Goal: Task Accomplishment & Management: Manage account settings

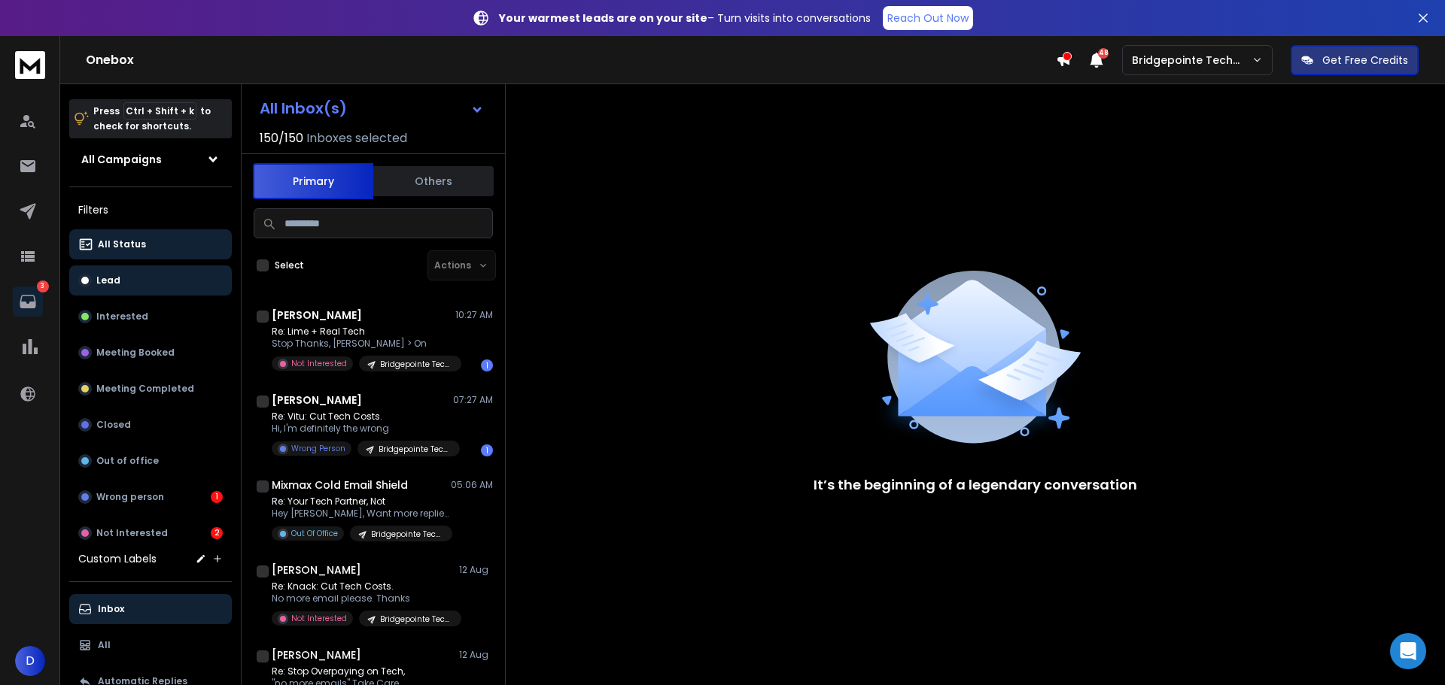
click at [160, 280] on button "Lead" at bounding box center [150, 281] width 163 height 30
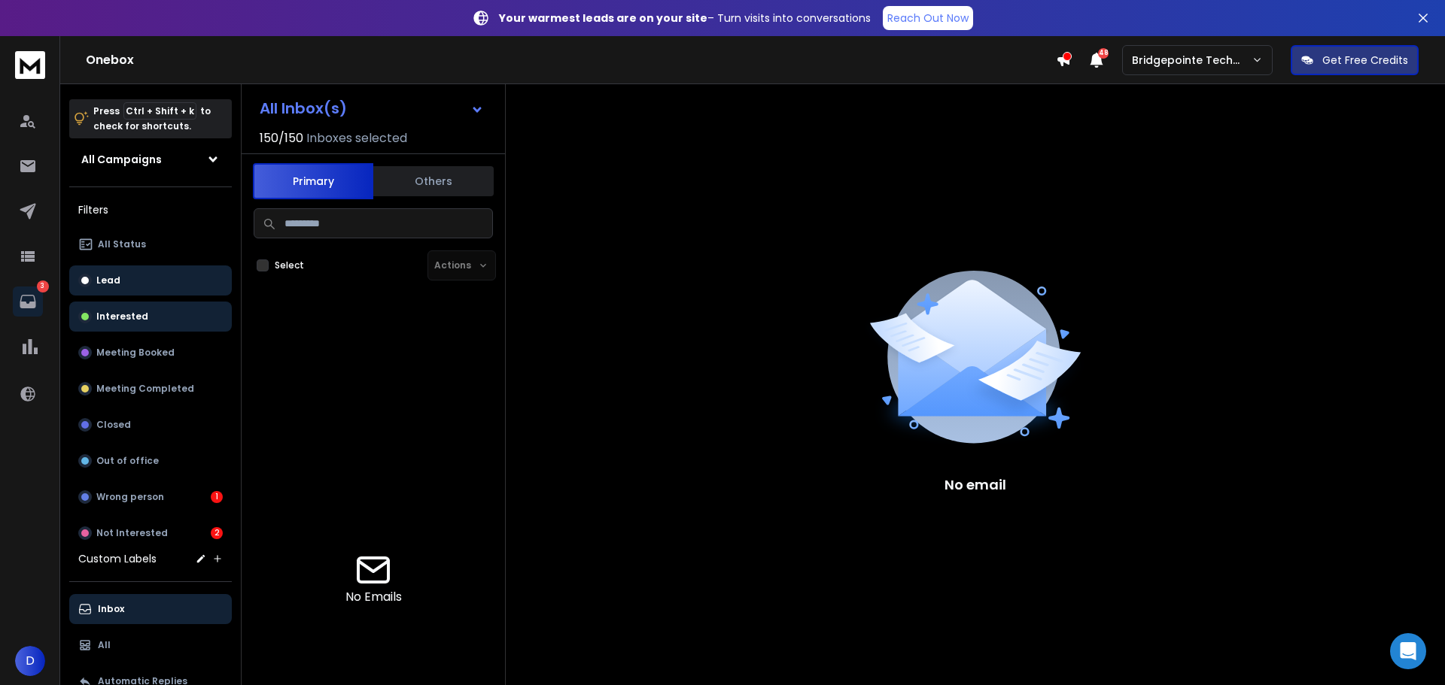
click at [169, 309] on button "Interested" at bounding box center [150, 317] width 163 height 30
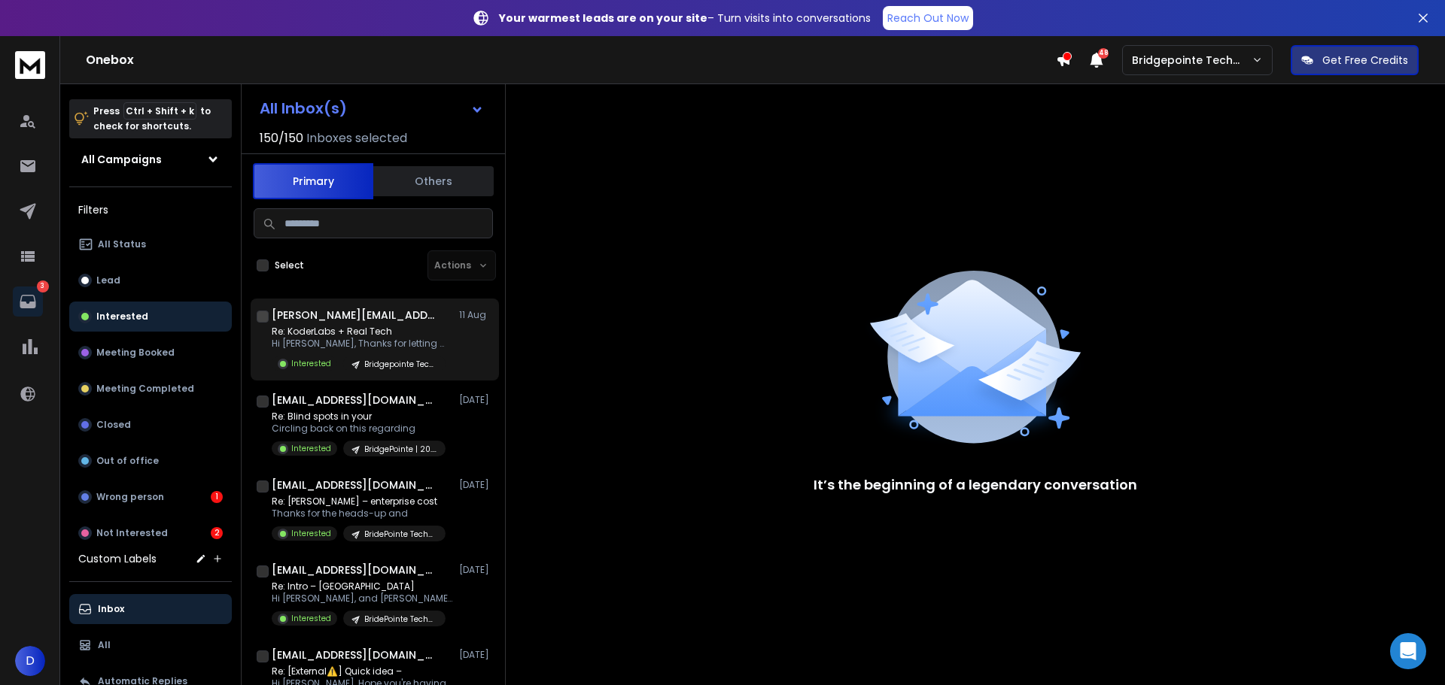
click at [345, 337] on p "Re: KoderLabs + Real Tech" at bounding box center [362, 332] width 181 height 12
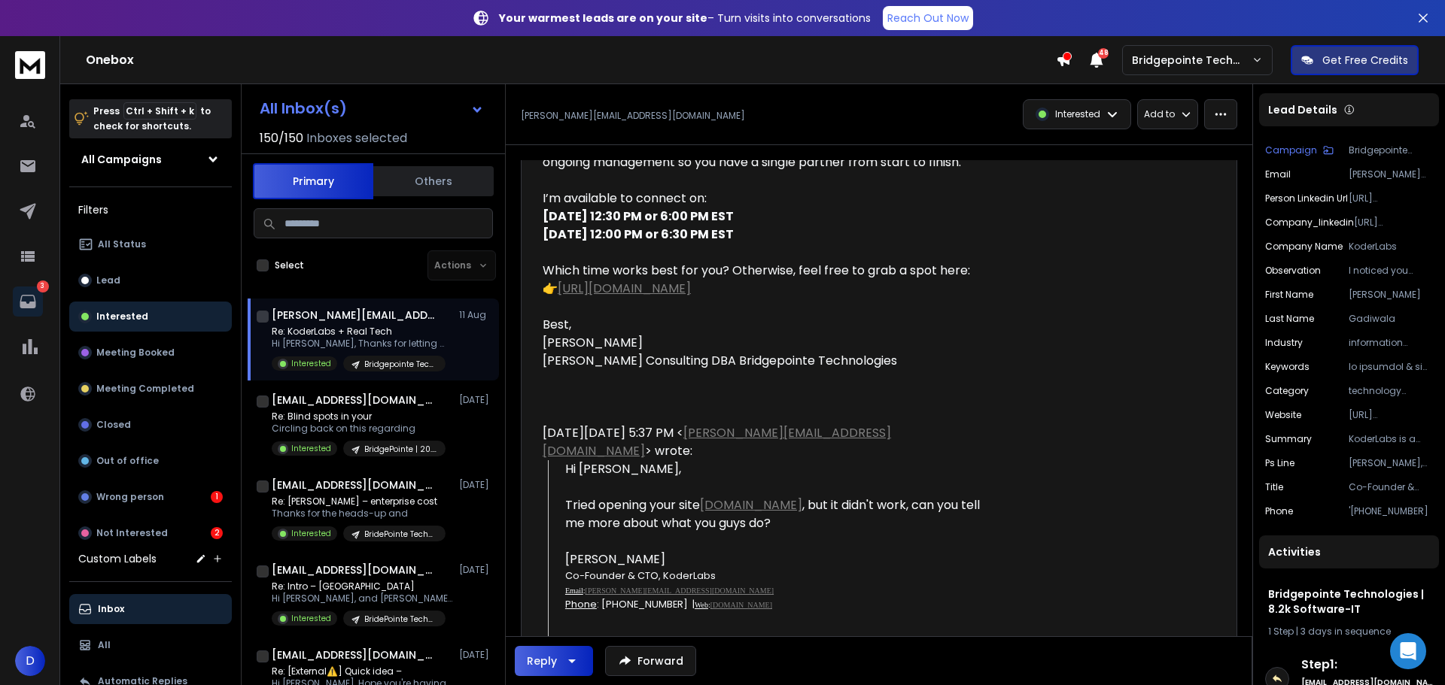
scroll to position [527, 0]
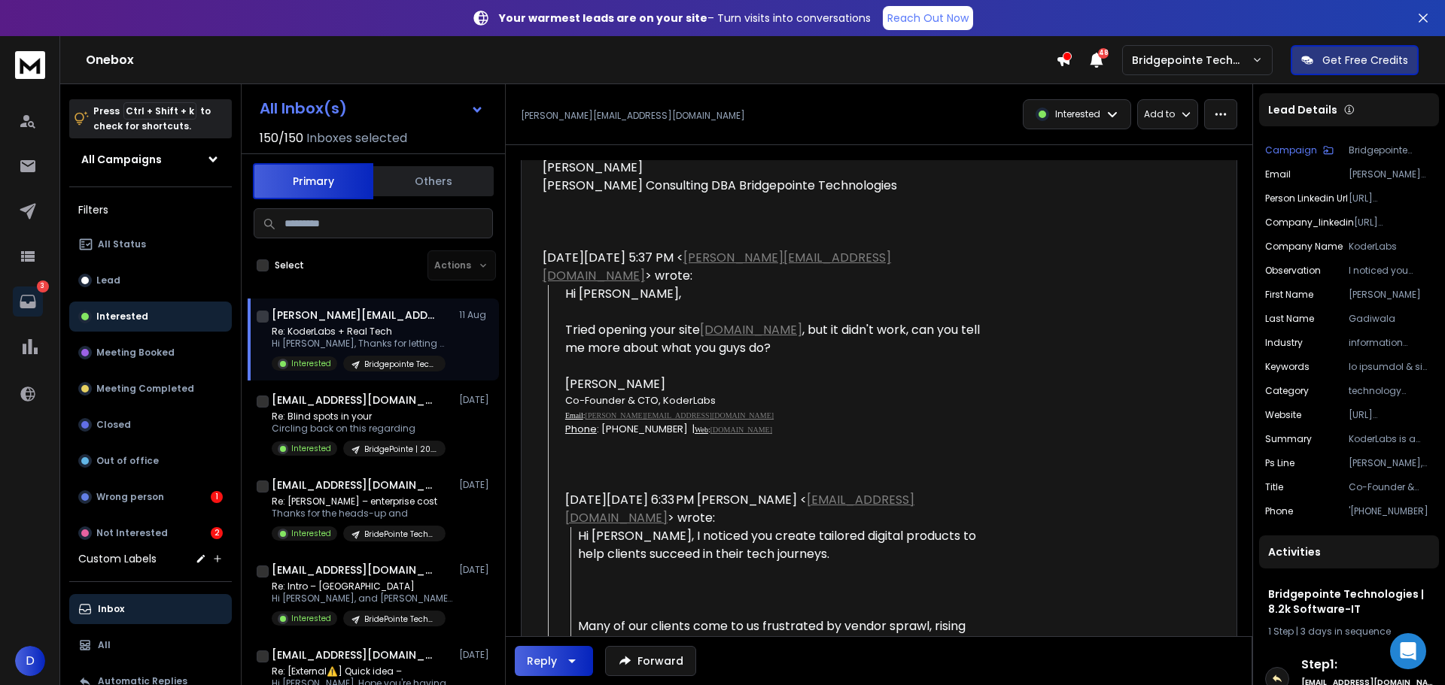
click at [722, 430] on link "[DOMAIN_NAME]" at bounding box center [741, 430] width 62 height 8
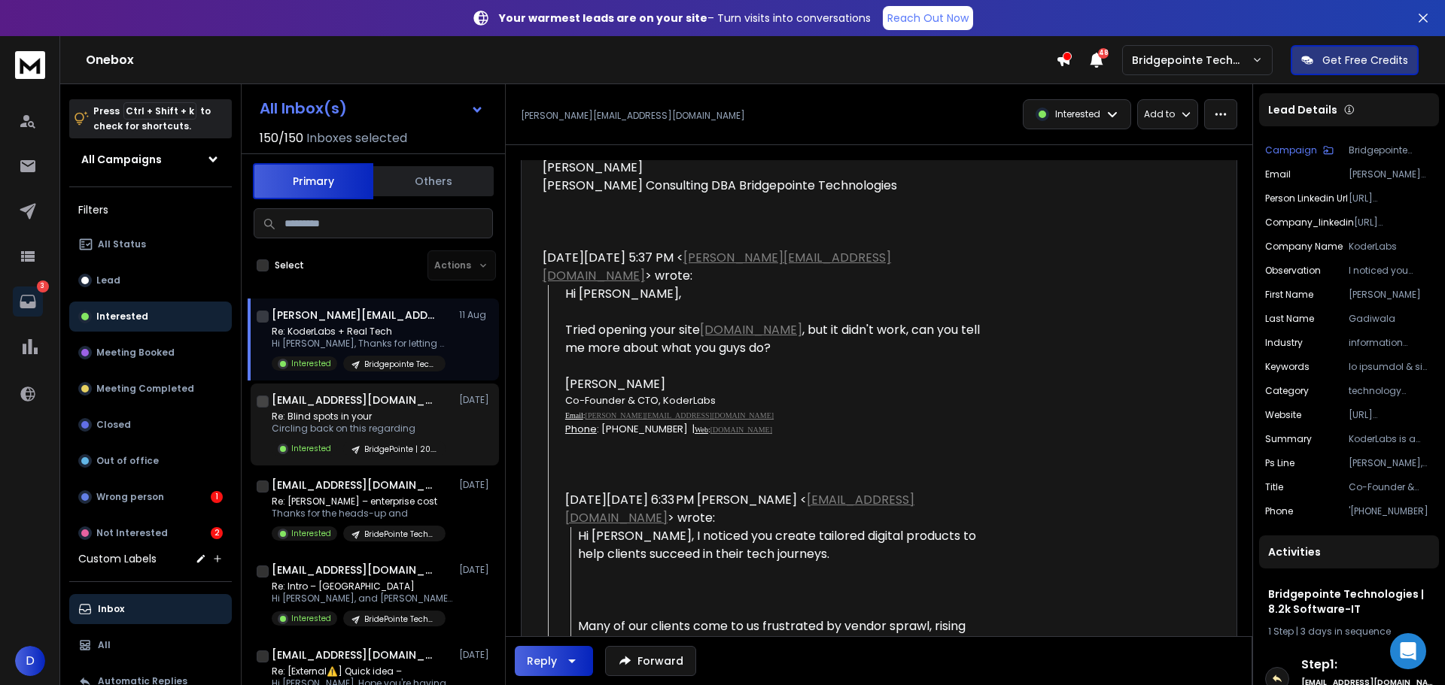
click at [348, 428] on p "Circling back on this regarding" at bounding box center [359, 429] width 174 height 12
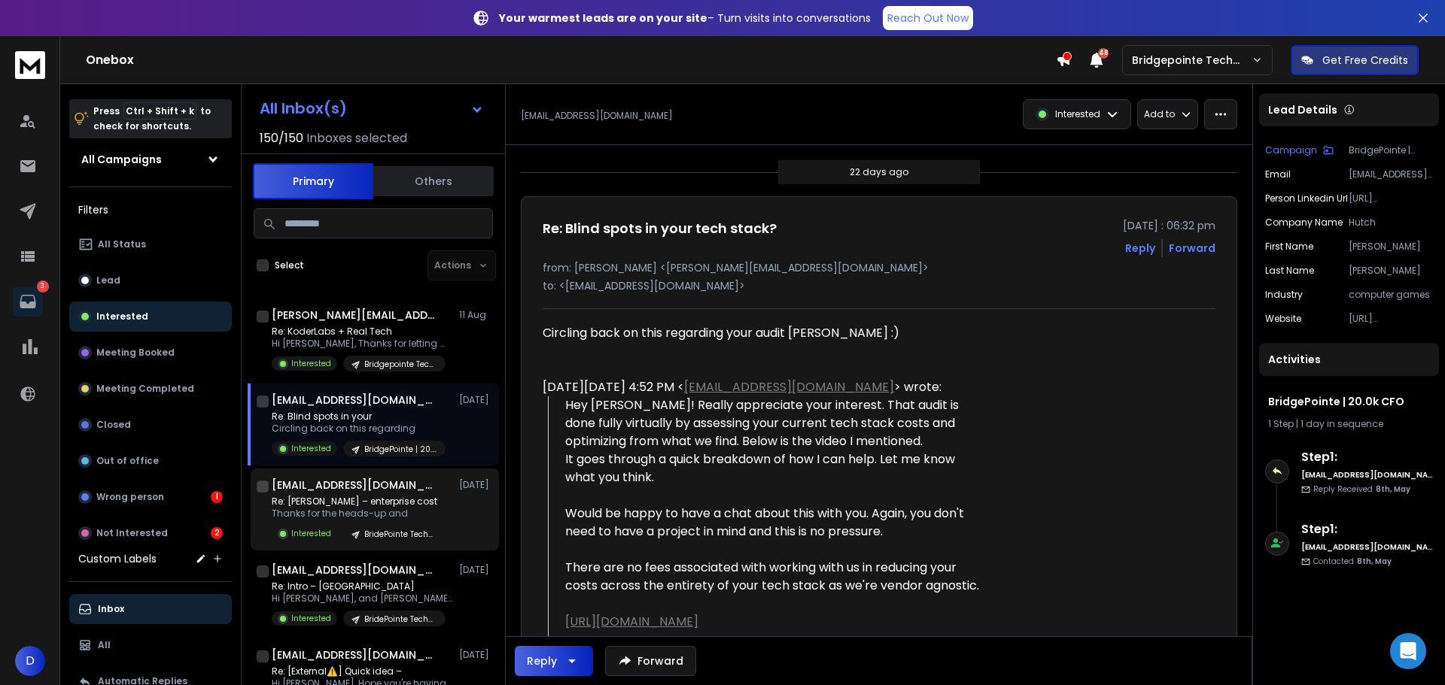
click at [427, 489] on div "[EMAIL_ADDRESS][DOMAIN_NAME] [DATE]" at bounding box center [382, 485] width 221 height 15
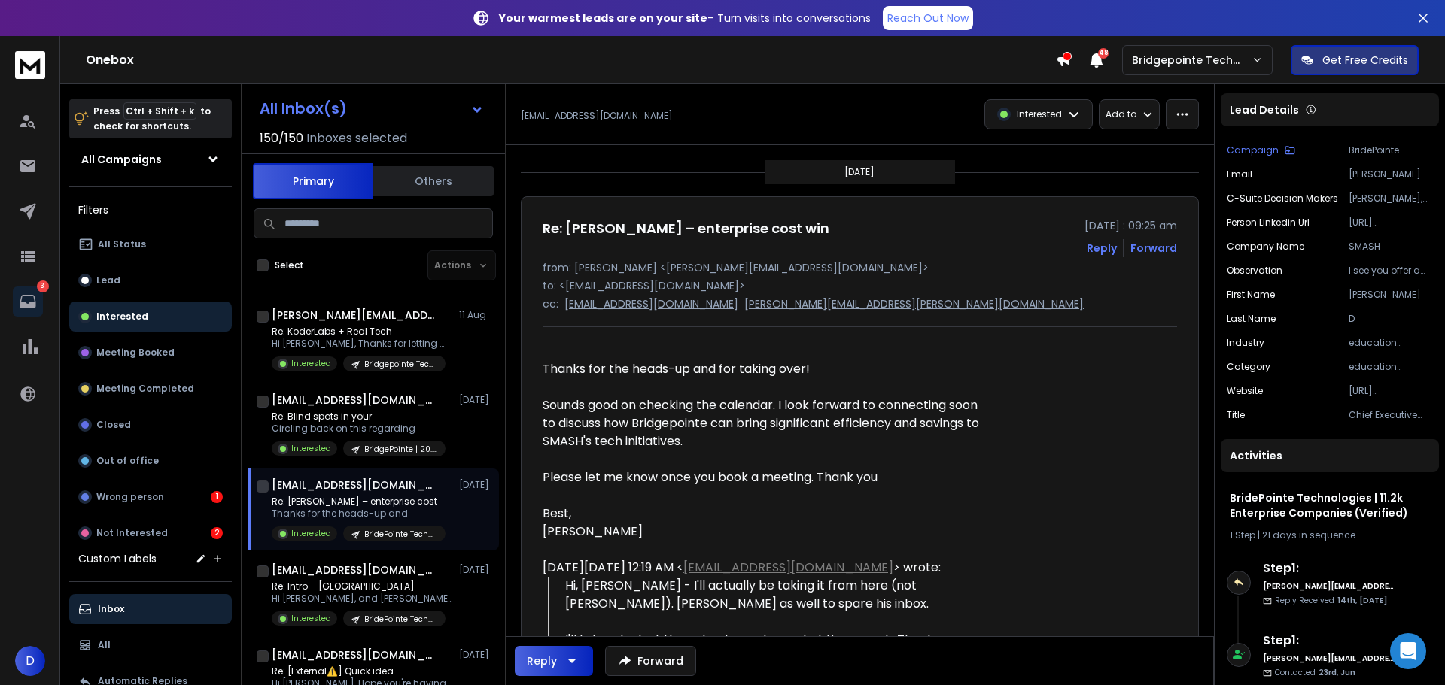
scroll to position [175, 0]
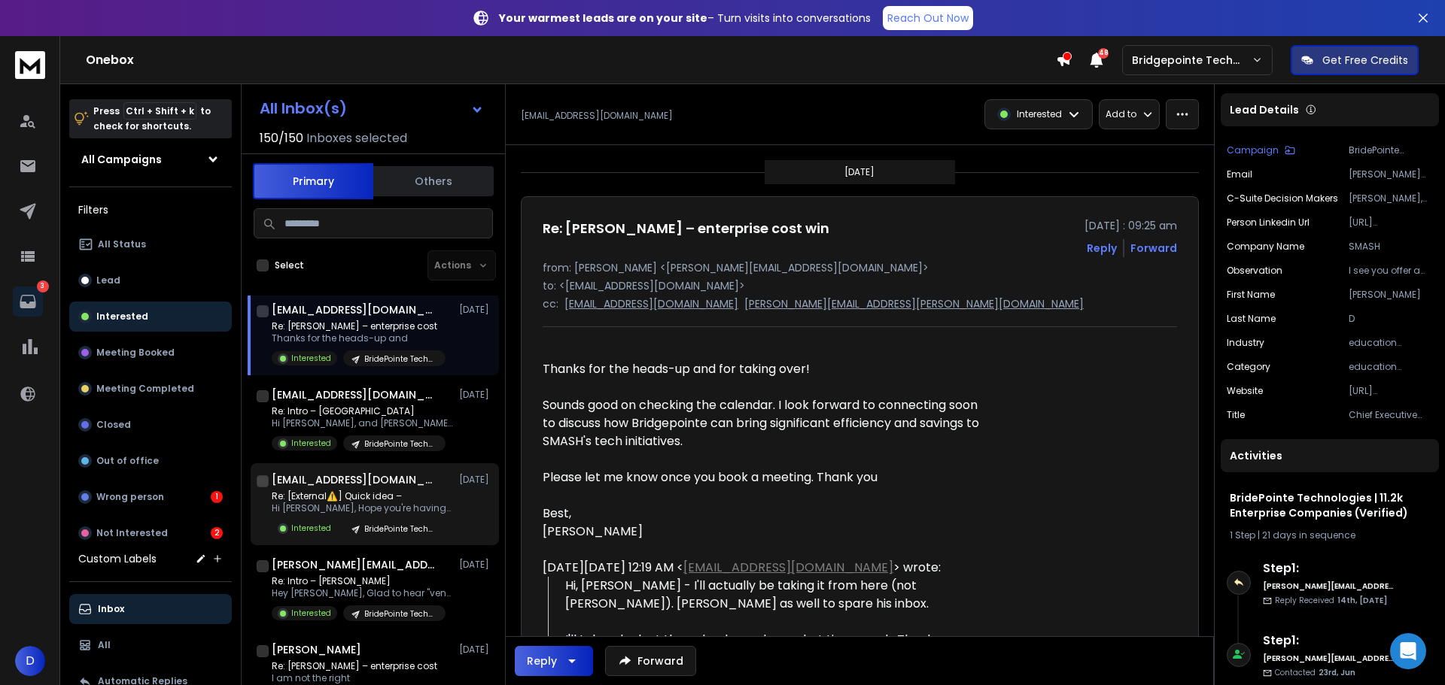
click at [394, 484] on div "[EMAIL_ADDRESS][DOMAIN_NAME] [DATE]" at bounding box center [382, 480] width 221 height 15
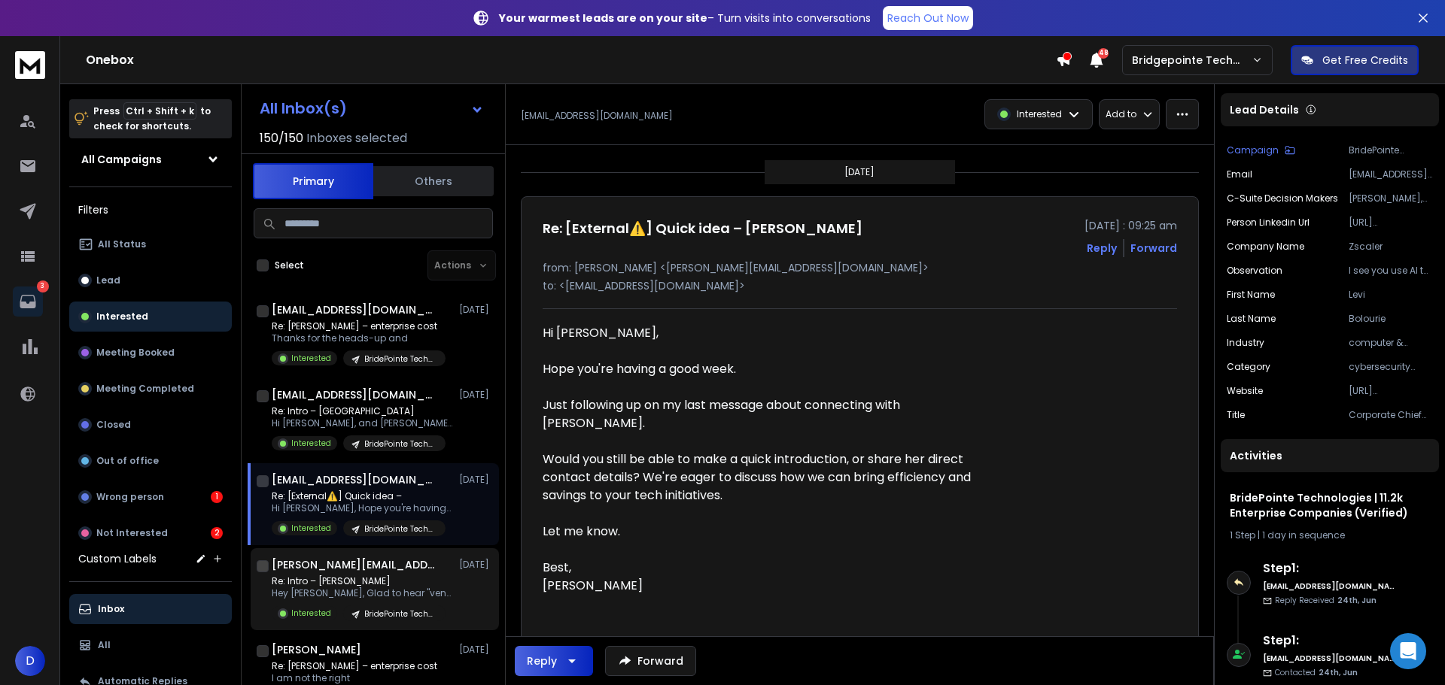
click at [403, 561] on h1 "[PERSON_NAME][EMAIL_ADDRESS][DOMAIN_NAME]" at bounding box center [355, 565] width 166 height 15
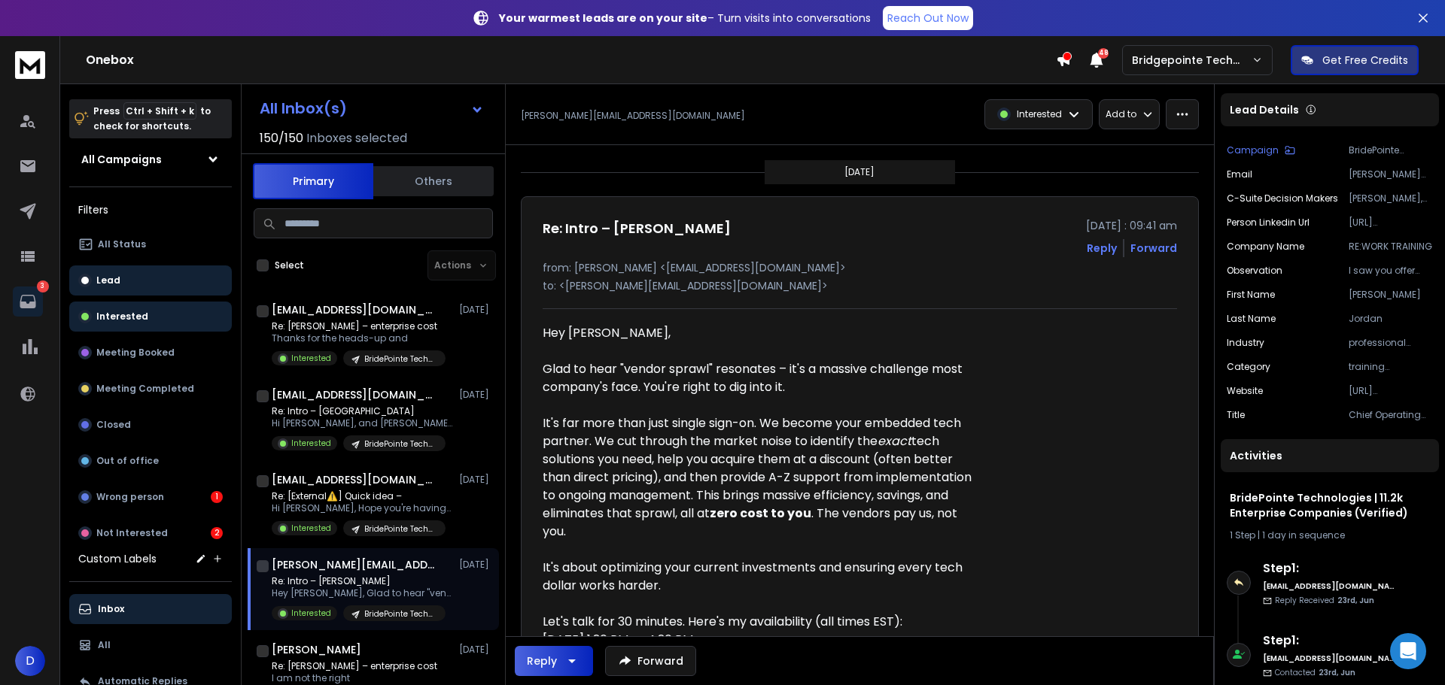
click at [157, 278] on button "Lead" at bounding box center [150, 281] width 163 height 30
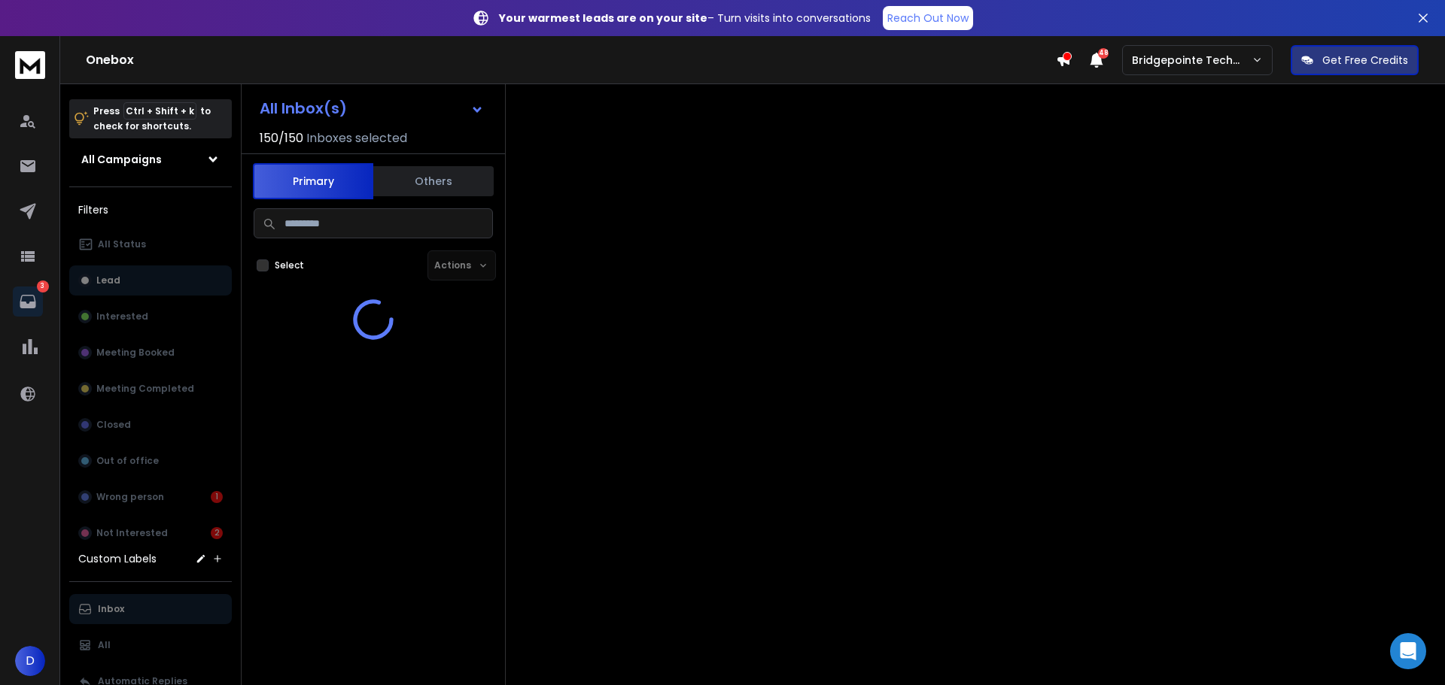
scroll to position [0, 0]
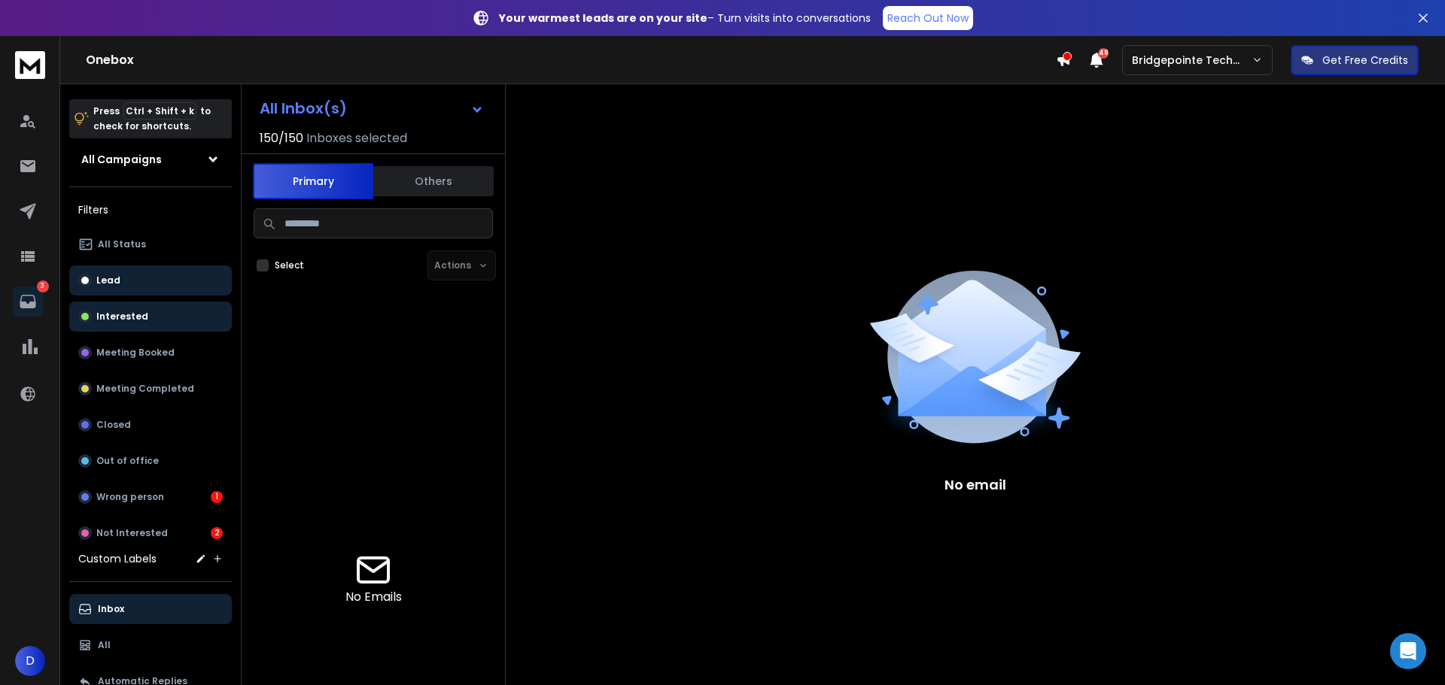
click at [166, 314] on button "Interested" at bounding box center [150, 317] width 163 height 30
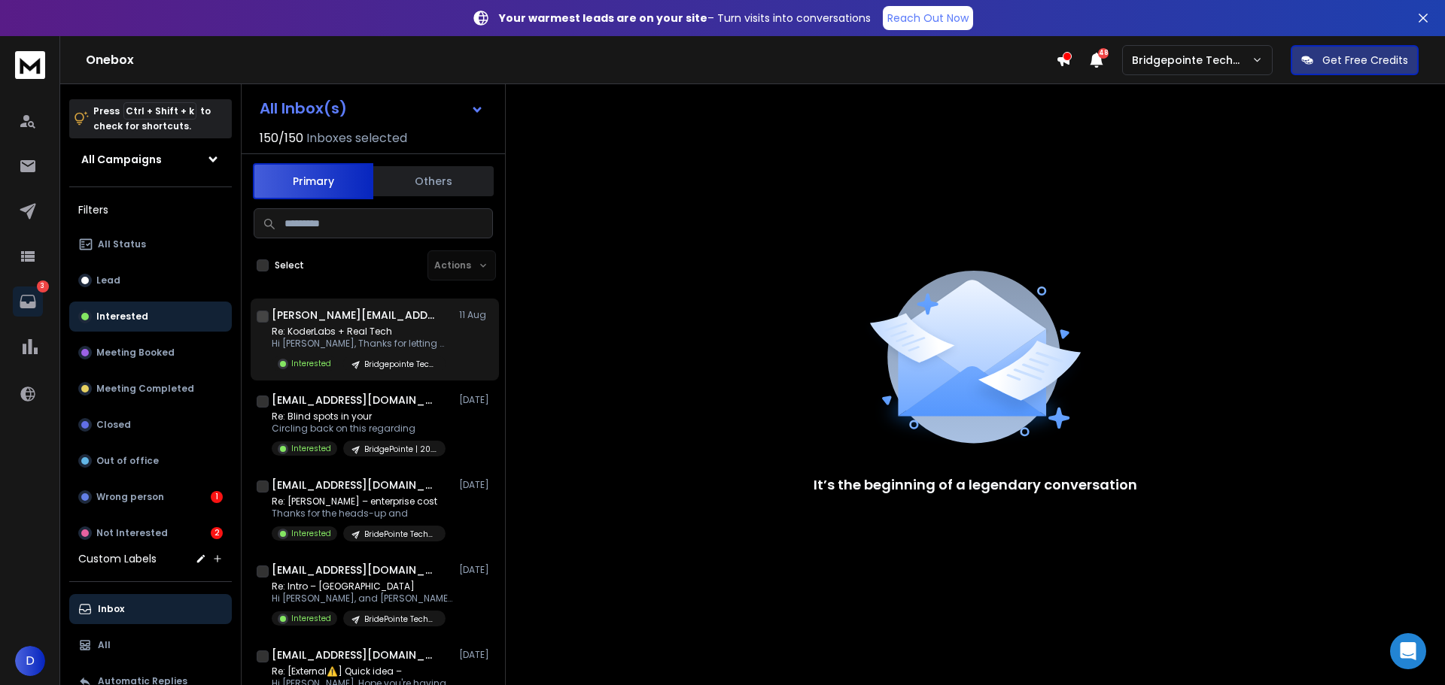
click at [388, 322] on h1 "[PERSON_NAME][EMAIL_ADDRESS][DOMAIN_NAME]" at bounding box center [355, 315] width 166 height 15
